Goal: Communication & Community: Answer question/provide support

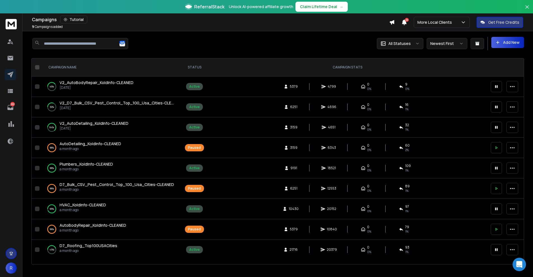
click at [527, 6] on icon "Close banner" at bounding box center [526, 6] width 5 height 5
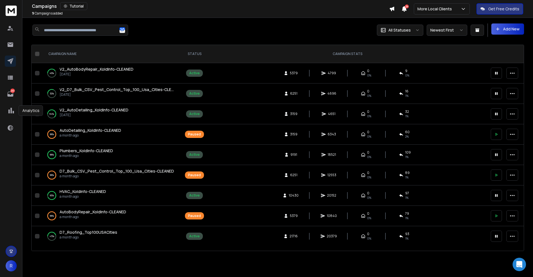
click at [10, 101] on div "263" at bounding box center [11, 95] width 13 height 13
click at [14, 93] on p "263" at bounding box center [12, 91] width 4 height 4
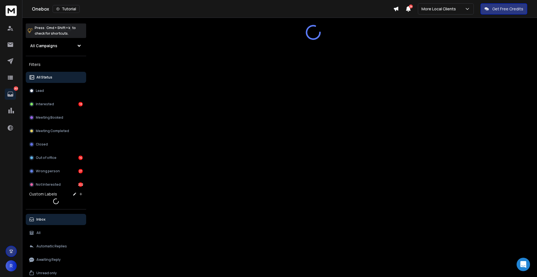
click at [13, 94] on icon at bounding box center [10, 94] width 7 height 7
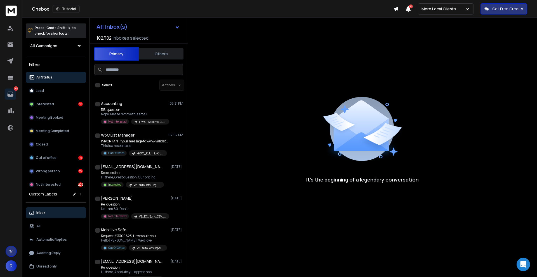
click at [137, 65] on input at bounding box center [138, 69] width 89 height 11
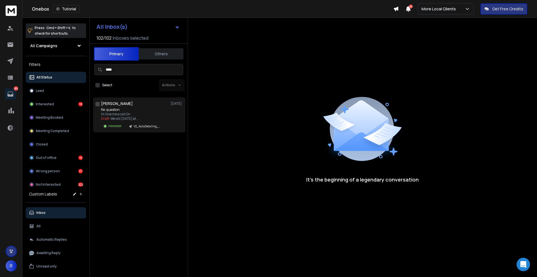
type input "****"
click at [148, 108] on p "Re: question" at bounding box center [132, 110] width 63 height 4
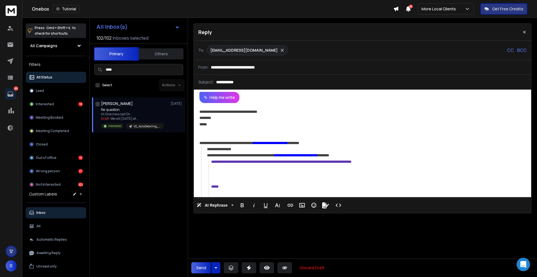
click at [518, 34] on div "Reply" at bounding box center [362, 32] width 337 height 17
click at [323, 269] on button "Discard Draft" at bounding box center [312, 268] width 34 height 11
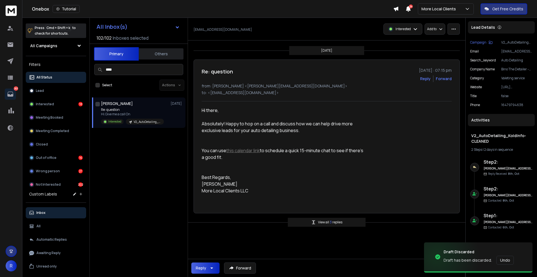
click at [417, 30] on div "Interested" at bounding box center [403, 29] width 38 height 11
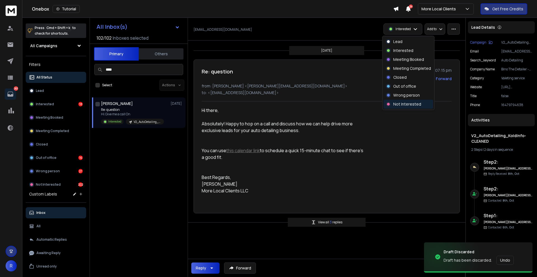
click at [410, 106] on p "Not Interested" at bounding box center [407, 104] width 28 height 6
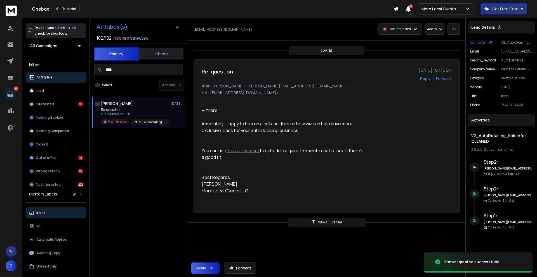
click at [457, 27] on button "button" at bounding box center [453, 28] width 12 height 11
click at [449, 70] on div "Block email" at bounding box center [439, 68] width 40 height 9
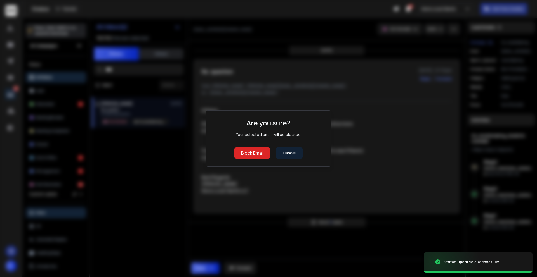
click at [246, 147] on div "Are you sure? Your selected email will be blocked. Block Email Cancel" at bounding box center [269, 139] width 110 height 40
click at [251, 150] on button "Block Email" at bounding box center [252, 153] width 36 height 11
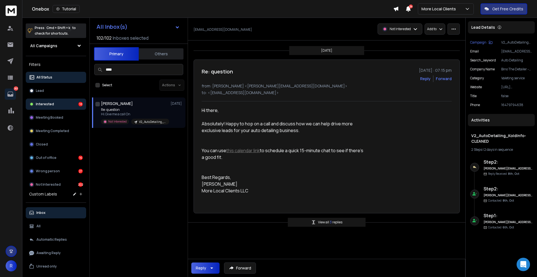
click at [59, 103] on button "Interested 18" at bounding box center [56, 104] width 60 height 11
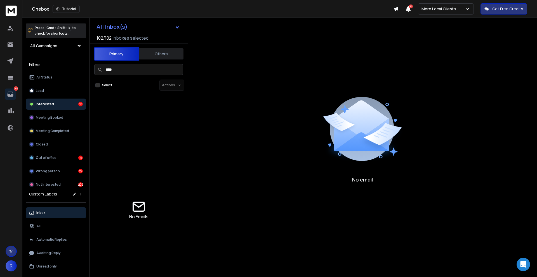
drag, startPoint x: 119, startPoint y: 72, endPoint x: 95, endPoint y: 69, distance: 23.7
click at [96, 69] on input "****" at bounding box center [138, 69] width 89 height 11
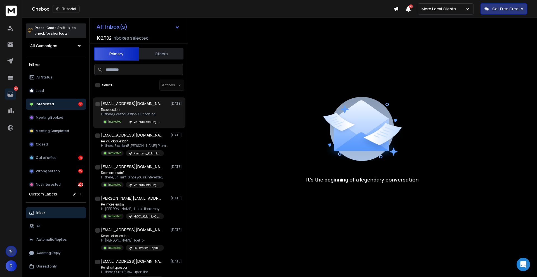
click at [149, 124] on p "V2_AutoDetailing_KoldInfo-CLEANED" at bounding box center [147, 122] width 27 height 4
